Goal: Task Accomplishment & Management: Use online tool/utility

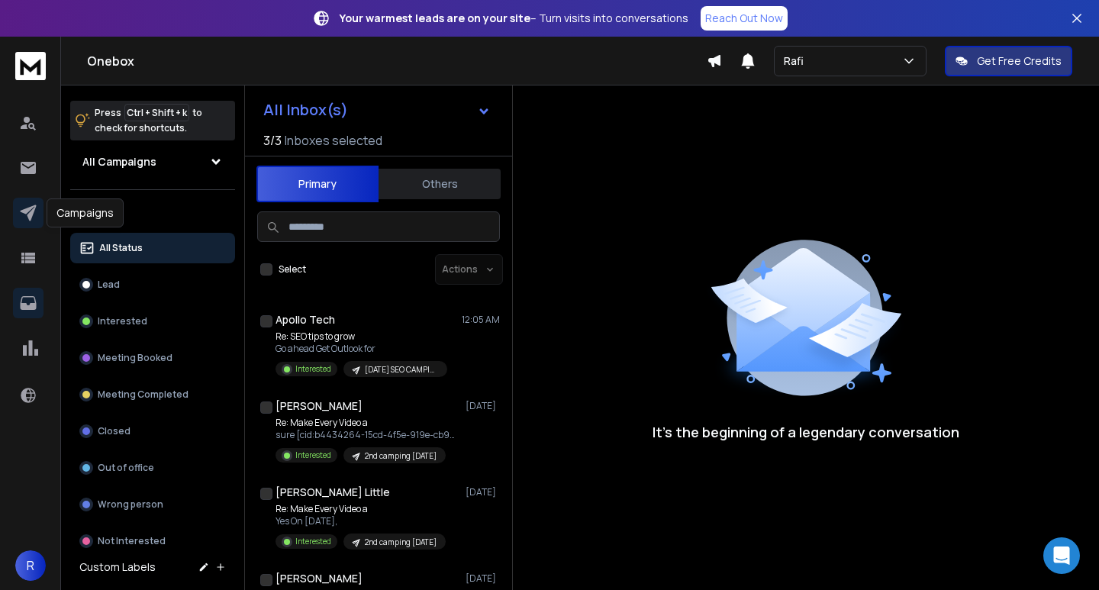
click at [31, 205] on icon at bounding box center [28, 213] width 18 height 18
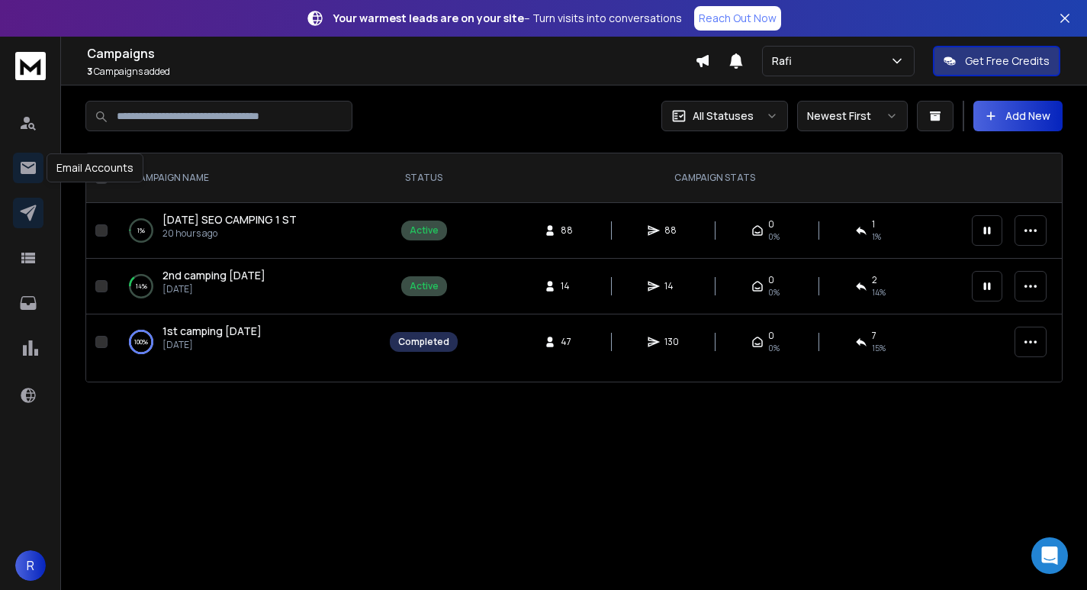
click at [38, 166] on link at bounding box center [28, 168] width 31 height 31
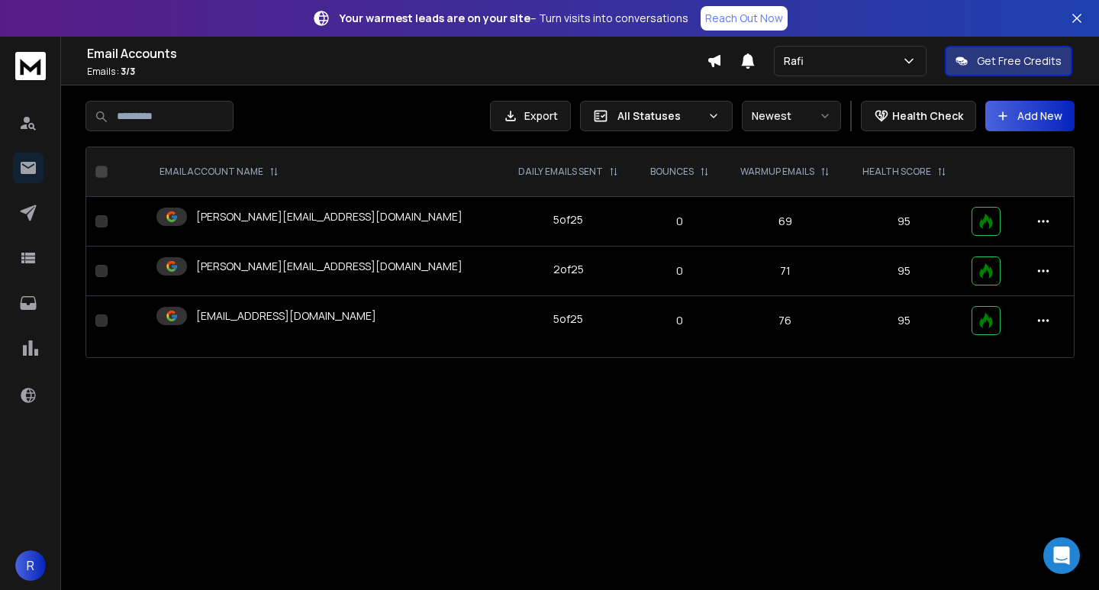
click at [501, 277] on td "2 of 25" at bounding box center [568, 266] width 134 height 40
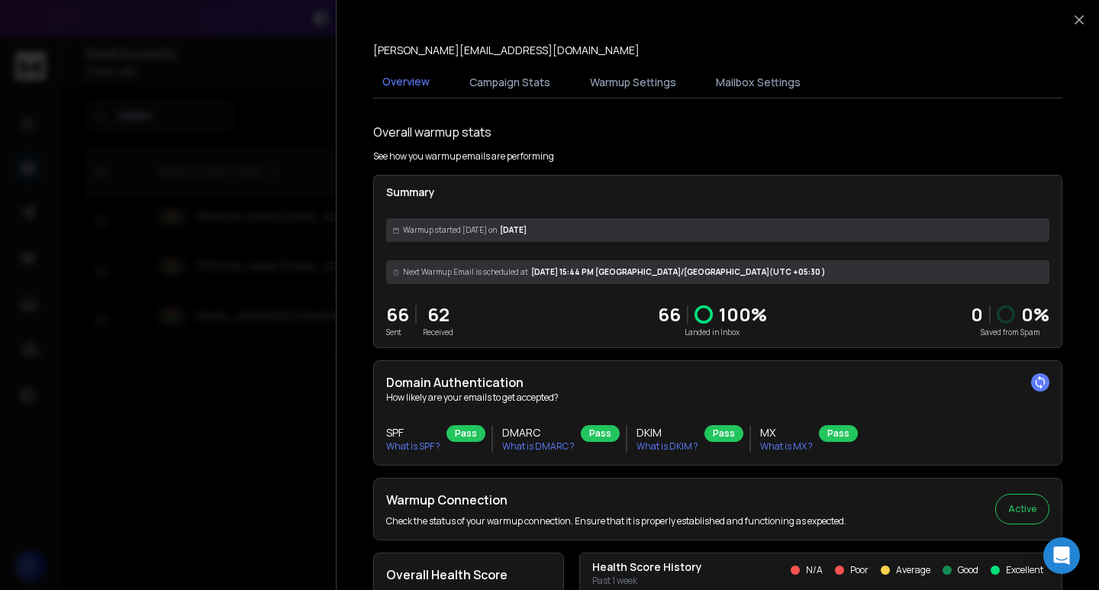
click at [507, 79] on button "Campaign Stats" at bounding box center [509, 83] width 99 height 34
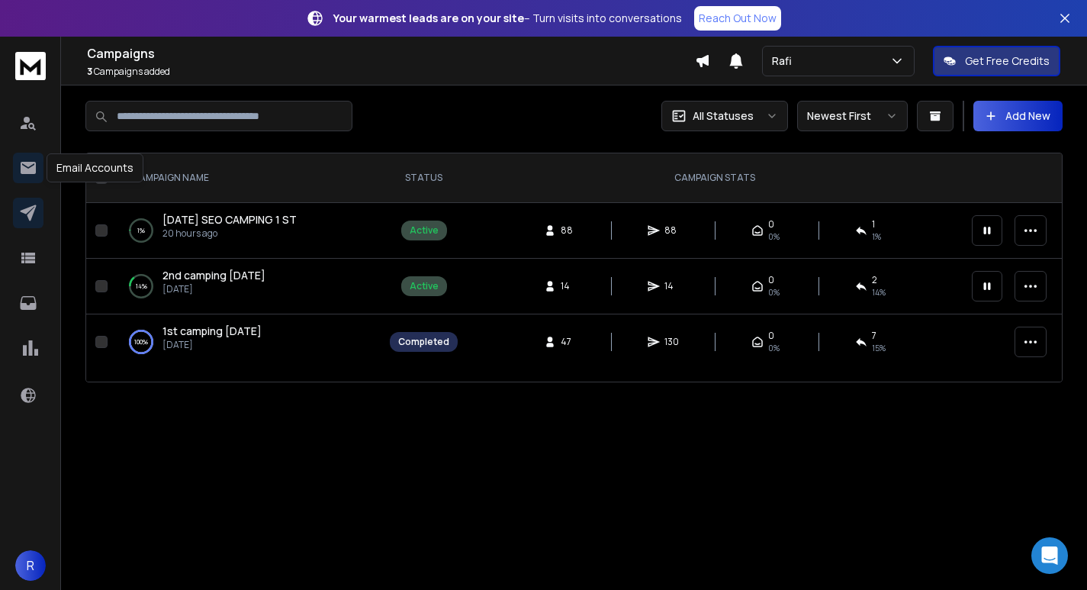
click at [27, 163] on icon at bounding box center [28, 168] width 15 height 12
